Goal: Information Seeking & Learning: Check status

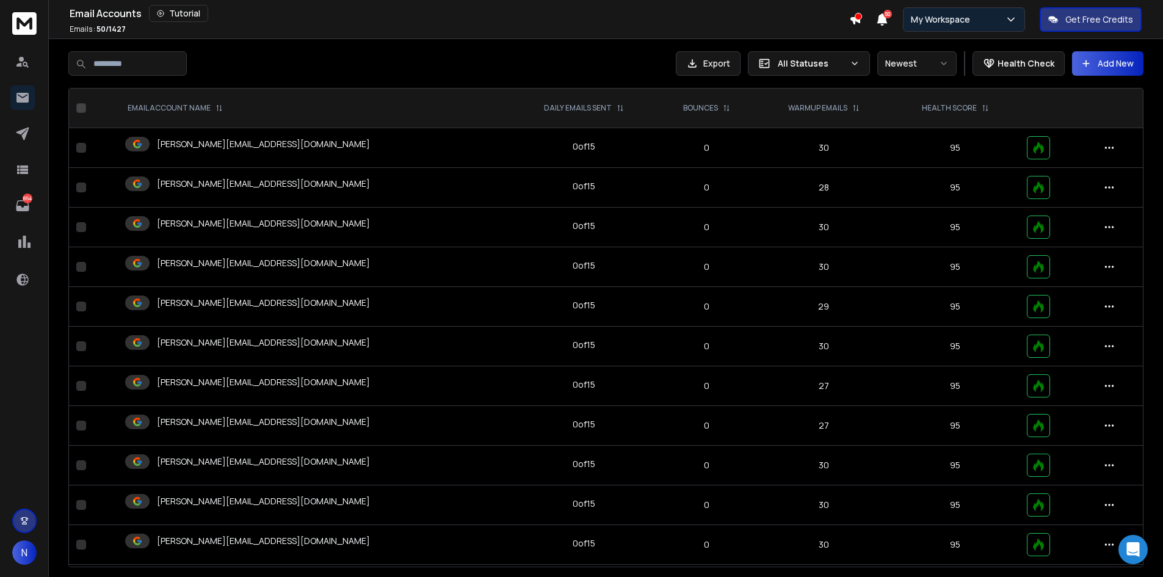
click at [963, 24] on p "My Workspace" at bounding box center [943, 19] width 64 height 12
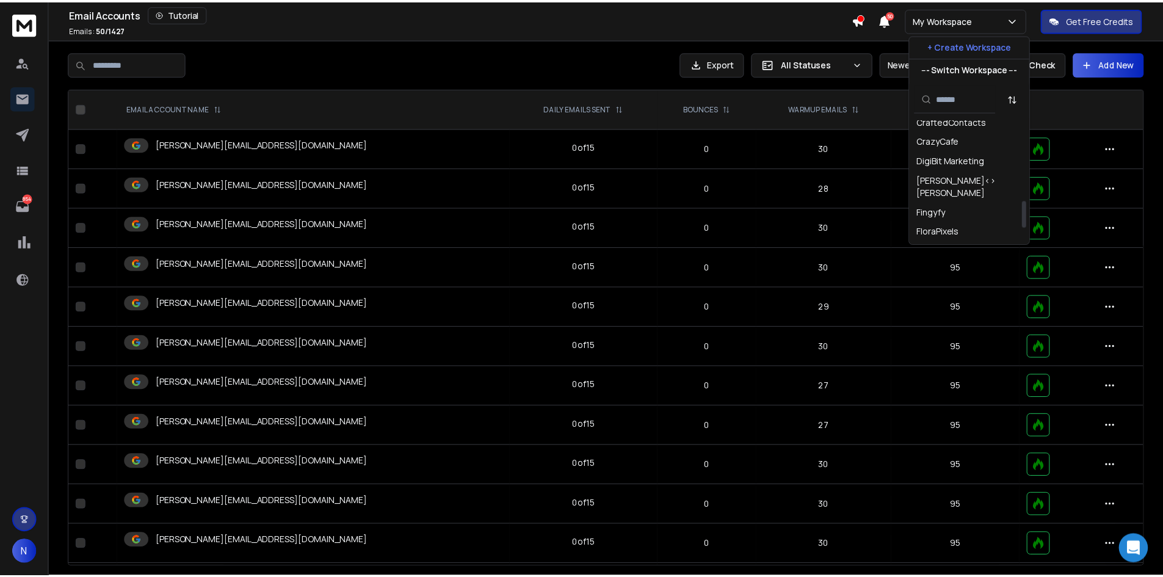
scroll to position [425, 0]
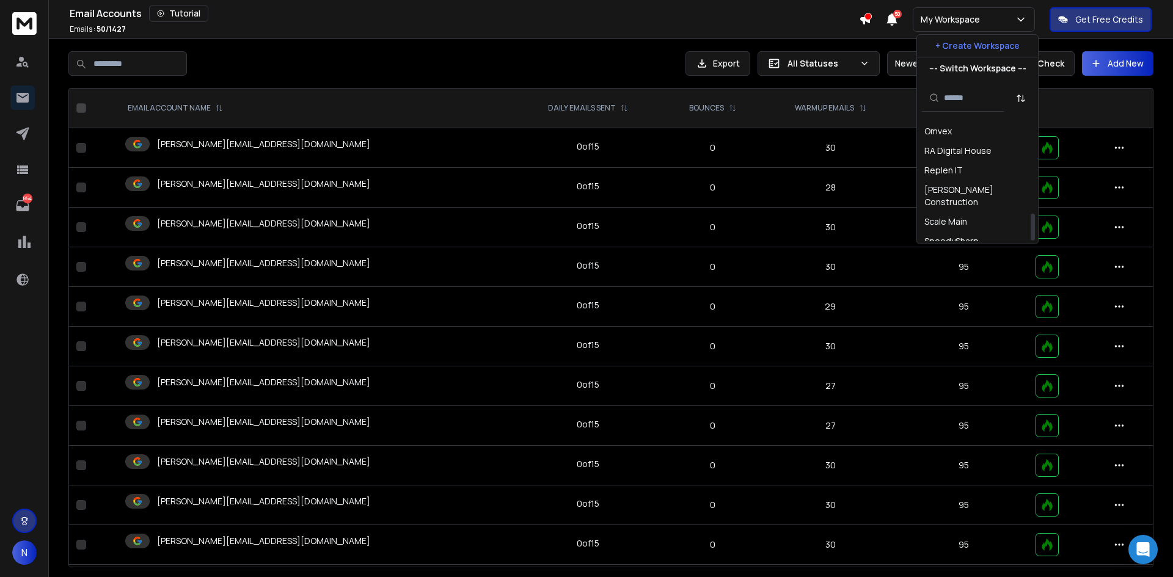
click at [952, 255] on div "WebLab" at bounding box center [940, 261] width 33 height 12
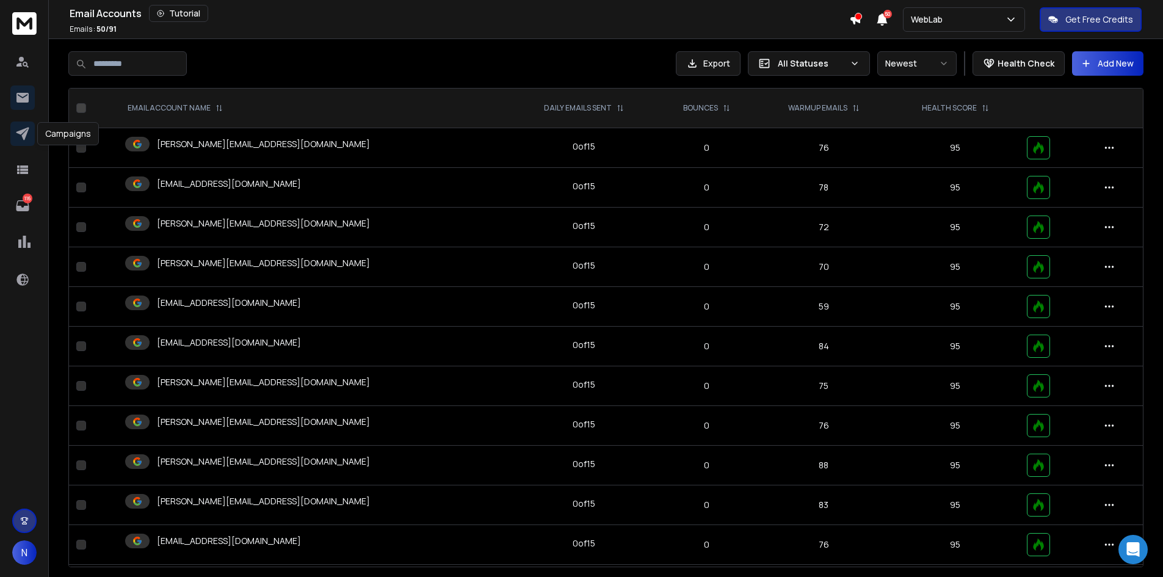
click at [30, 137] on link at bounding box center [22, 134] width 24 height 24
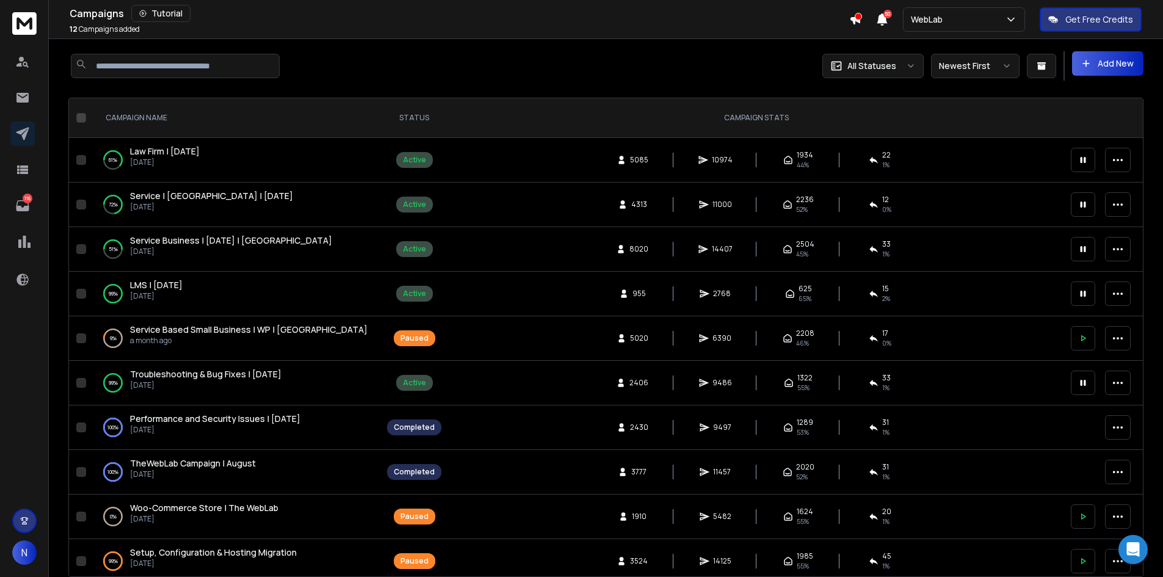
click at [185, 146] on span "Law Firm | Sept 2025" at bounding box center [165, 151] width 70 height 12
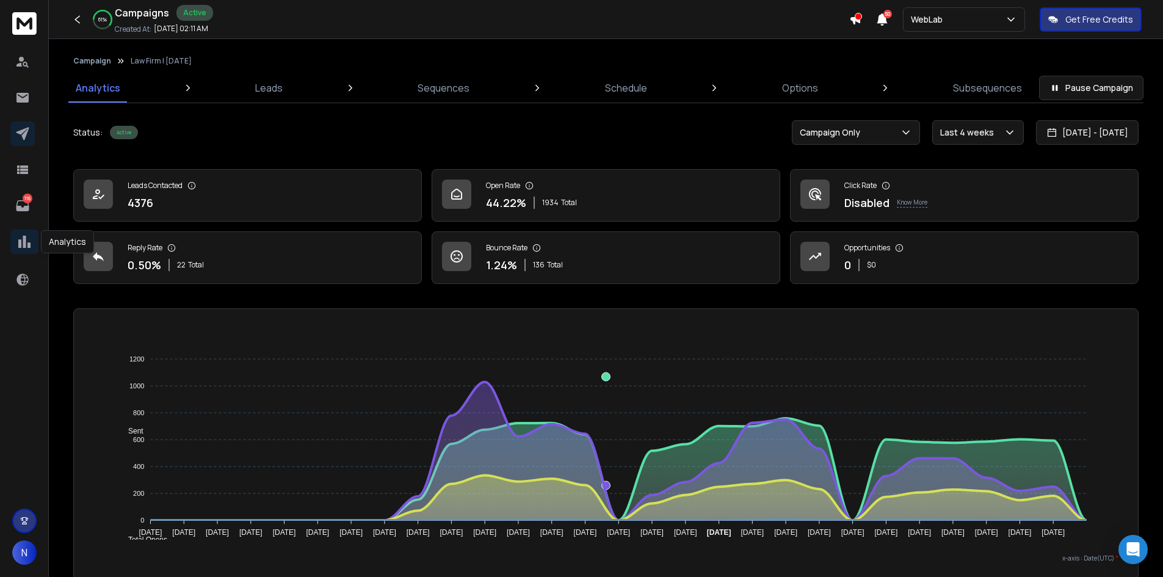
click at [23, 246] on icon at bounding box center [24, 242] width 12 height 12
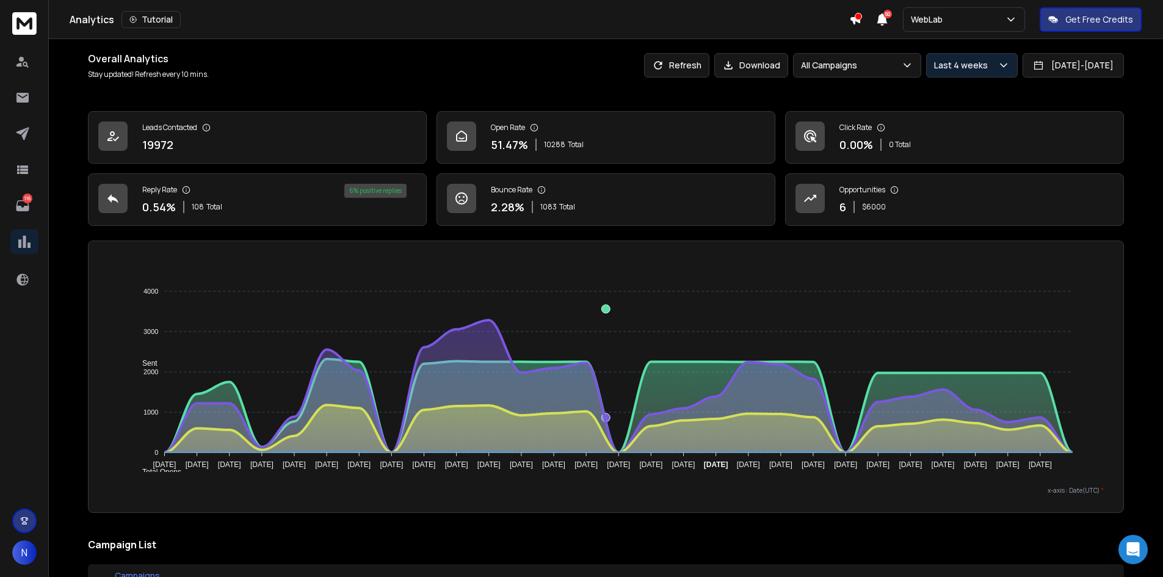
click at [950, 67] on p "Last 4 weeks" at bounding box center [963, 65] width 59 height 12
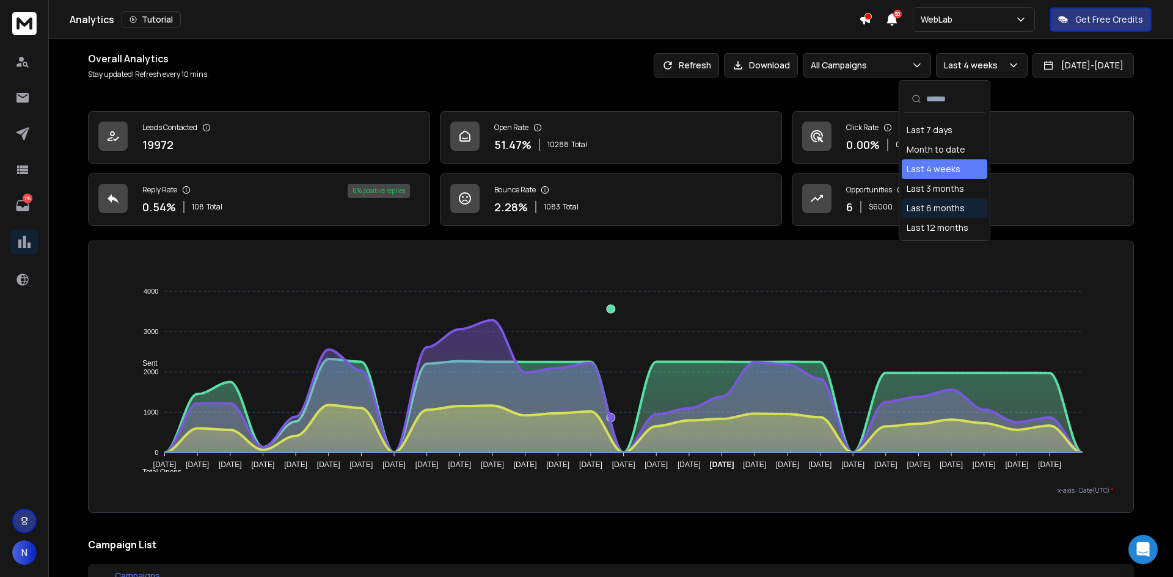
click at [931, 205] on div "Last 6 months" at bounding box center [935, 208] width 58 height 12
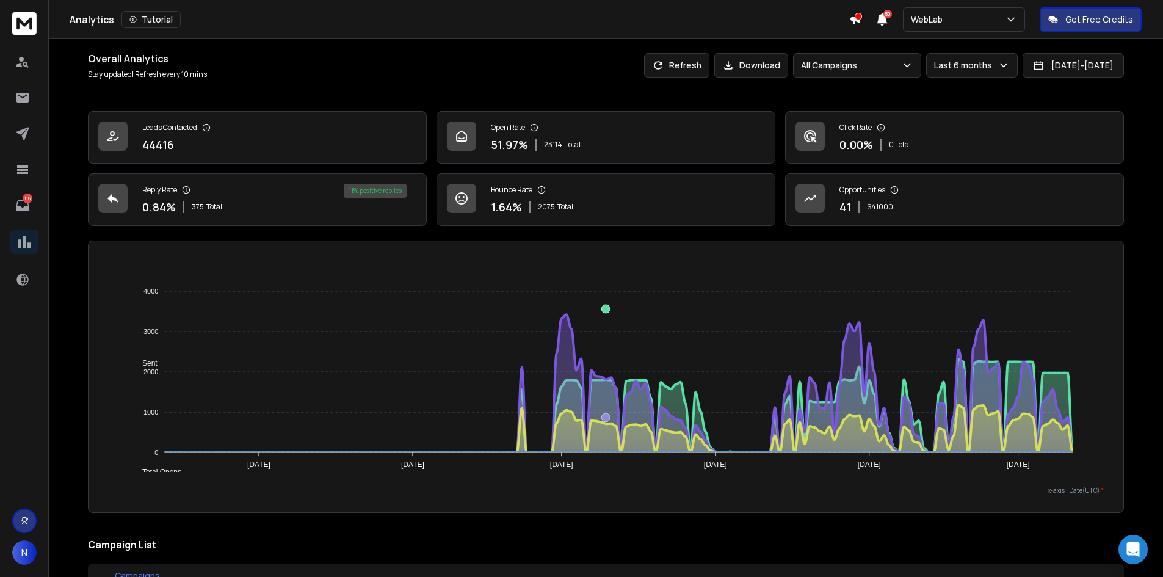
drag, startPoint x: 60, startPoint y: 362, endPoint x: 676, endPoint y: 567, distance: 648.9
